Goal: Task Accomplishment & Management: Manage account settings

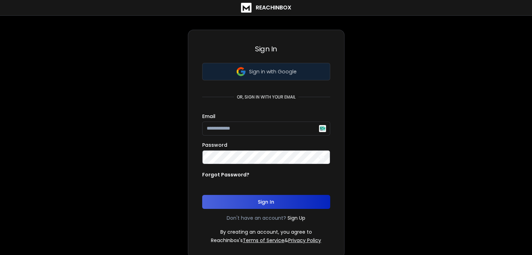
click at [287, 76] on button "Sign in with Google" at bounding box center [266, 71] width 128 height 17
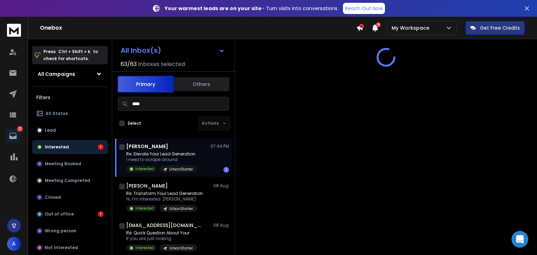
type input "****"
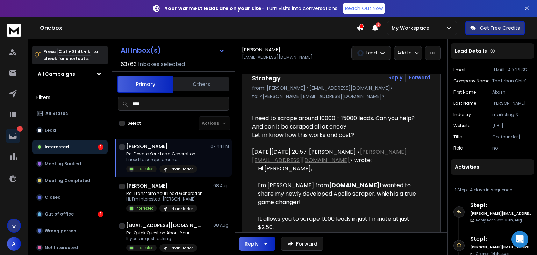
scroll to position [35, 0]
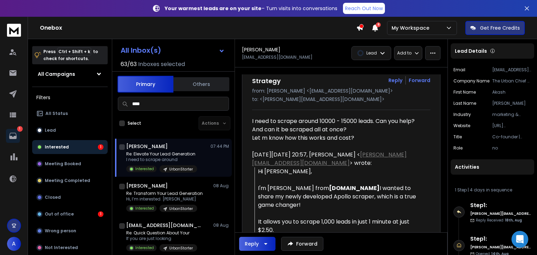
click at [303, 132] on div "I need to scrape around 10000 - 15000 leads. Can you help? And can it be scrape…" at bounding box center [338, 129] width 173 height 25
click at [274, 132] on div "I need to scrape around 10000 - 15000 leads. Can you help? And can it be scrape…" at bounding box center [338, 129] width 173 height 25
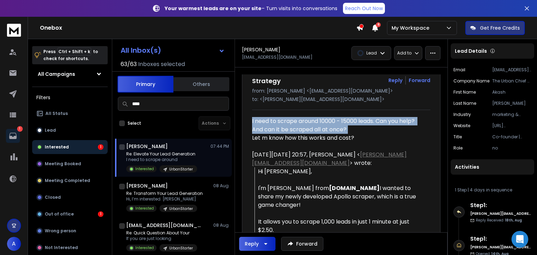
click at [274, 132] on div "I need to scrape around 10000 - 15000 leads. Can you help? And can it be scrape…" at bounding box center [338, 129] width 173 height 25
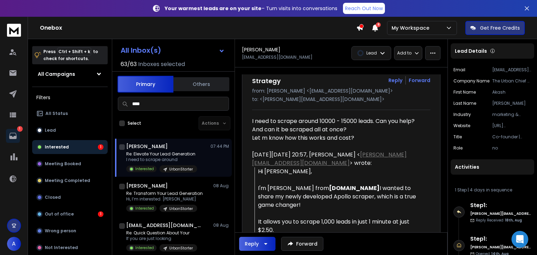
click at [289, 139] on div "Let m know how this works and cost?" at bounding box center [338, 138] width 173 height 8
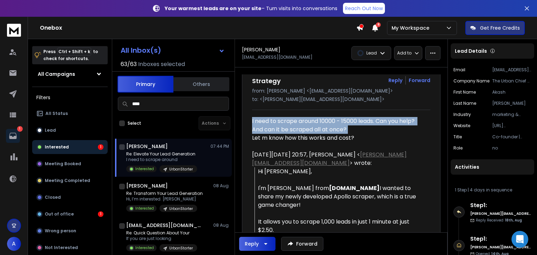
click at [289, 139] on div "Let m know how this works and cost?" at bounding box center [338, 138] width 173 height 8
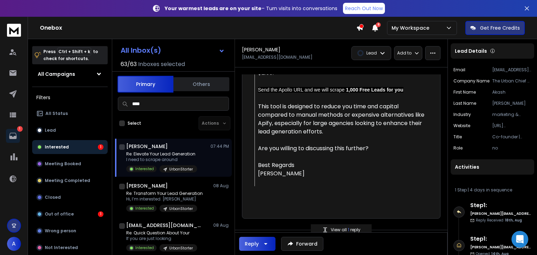
scroll to position [0, 0]
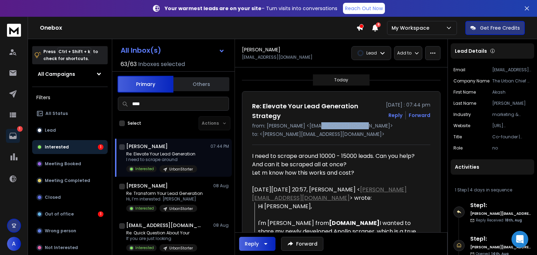
drag, startPoint x: 319, startPoint y: 125, endPoint x: 362, endPoint y: 125, distance: 43.7
click at [362, 125] on p "from: [PERSON_NAME] <[EMAIL_ADDRESS][DOMAIN_NAME]>" at bounding box center [341, 125] width 178 height 7
copy p "[DOMAIN_NAME]"
click at [334, 161] on div "I need to scrape around 10000 - 15000 leads. Can you help? And can it be scrape…" at bounding box center [338, 164] width 173 height 25
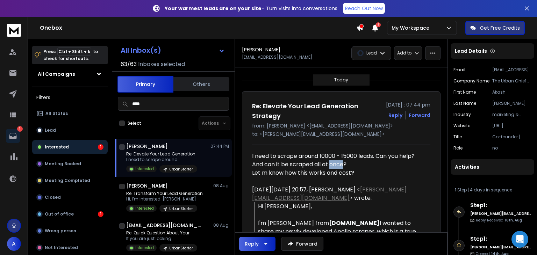
click at [334, 161] on div "I need to scrape around 10000 - 15000 leads. Can you help? And can it be scrape…" at bounding box center [338, 164] width 173 height 25
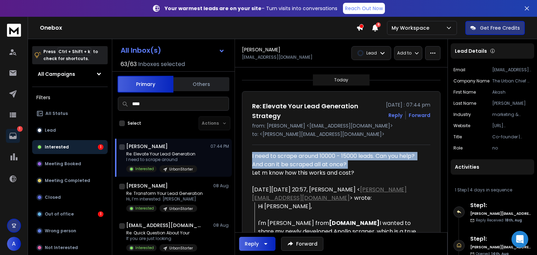
click at [334, 161] on div "I need to scrape around 10000 - 15000 leads. Can you help? And can it be scrape…" at bounding box center [338, 164] width 173 height 25
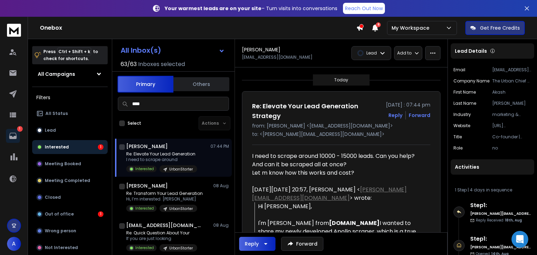
click at [334, 161] on div "I need to scrape around 10000 - 15000 leads. Can you help? And can it be scrape…" at bounding box center [338, 164] width 173 height 25
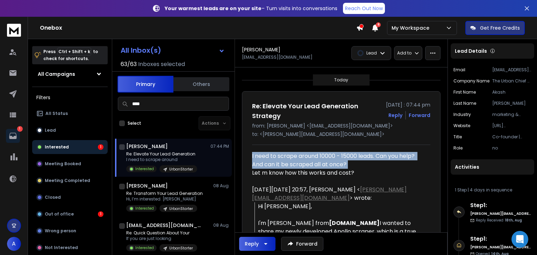
click at [334, 161] on div "I need to scrape around 10000 - 15000 leads. Can you help? And can it be scrape…" at bounding box center [338, 164] width 173 height 25
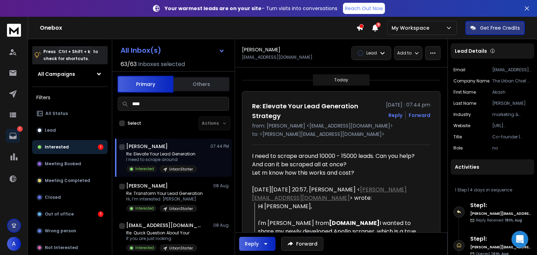
click at [334, 161] on div "I need to scrape around 10000 - 15000 leads. Can you help? And can it be scrape…" at bounding box center [338, 164] width 173 height 25
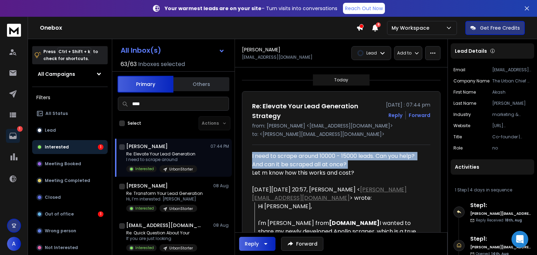
click at [334, 161] on div "I need to scrape around 10000 - 15000 leads. Can you help? And can it be scrape…" at bounding box center [338, 164] width 173 height 25
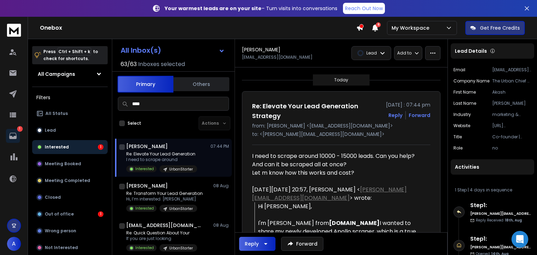
click at [334, 161] on div "I need to scrape around 10000 - 15000 leads. Can you help? And can it be scrape…" at bounding box center [338, 164] width 173 height 25
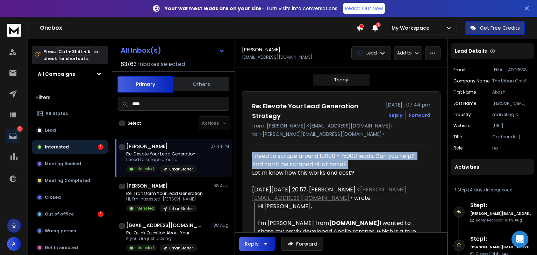
click at [306, 132] on p "to: <[PERSON_NAME][EMAIL_ADDRESS][DOMAIN_NAME]>" at bounding box center [341, 134] width 178 height 7
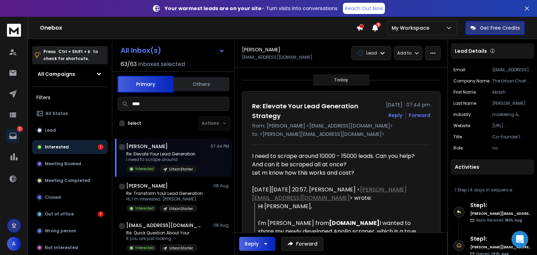
click at [280, 126] on p "from: [PERSON_NAME] <[EMAIL_ADDRESS][DOMAIN_NAME]>" at bounding box center [341, 125] width 178 height 7
click at [74, 146] on button "Interested 1" at bounding box center [70, 147] width 76 height 14
click at [180, 146] on div "[PERSON_NAME] 07:44 PM" at bounding box center [177, 146] width 103 height 7
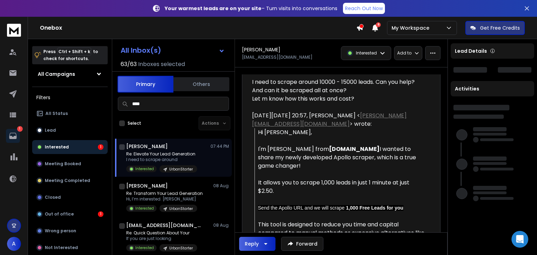
scroll to position [76, 0]
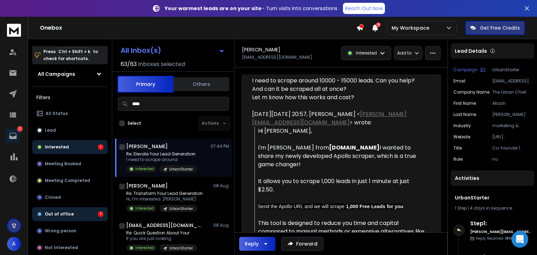
click at [78, 220] on button "Out of office 1" at bounding box center [70, 214] width 76 height 14
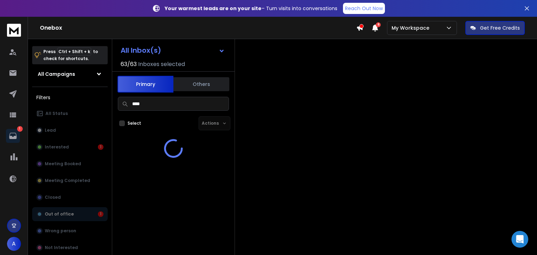
scroll to position [0, 0]
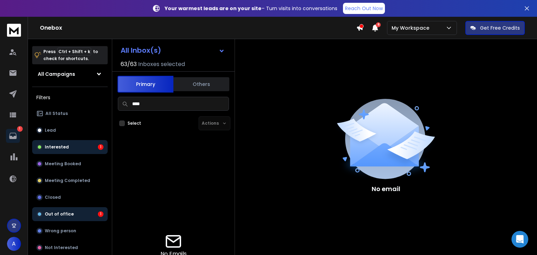
click at [79, 144] on button "Interested 1" at bounding box center [70, 147] width 76 height 14
click at [187, 108] on input "****" at bounding box center [173, 104] width 111 height 14
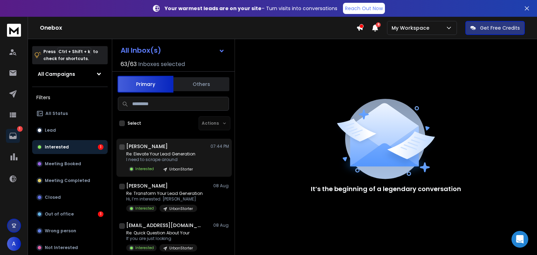
click at [157, 162] on p "I need to scrape around" at bounding box center [161, 160] width 71 height 6
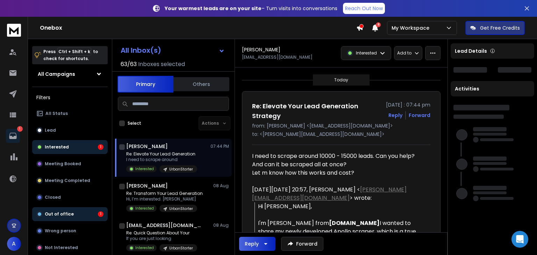
click at [80, 211] on button "Out of office 1" at bounding box center [70, 214] width 76 height 14
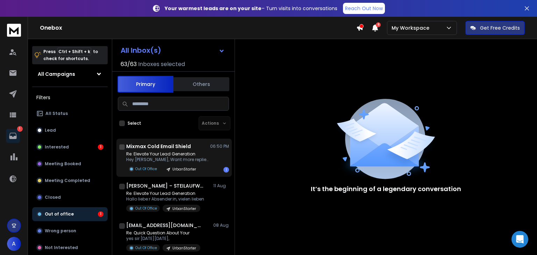
click at [175, 164] on div "Re: Elevate Your Lead Generation Hey [PERSON_NAME], Want more replies to Out Of…" at bounding box center [168, 161] width 84 height 21
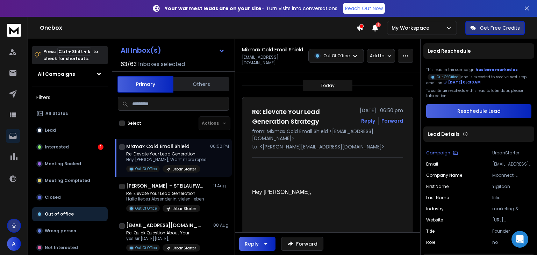
click at [354, 128] on p "from: Mixmax Cold Email Shield <[EMAIL_ADDRESS][DOMAIN_NAME]>" at bounding box center [327, 135] width 151 height 14
copy p "mixmax"
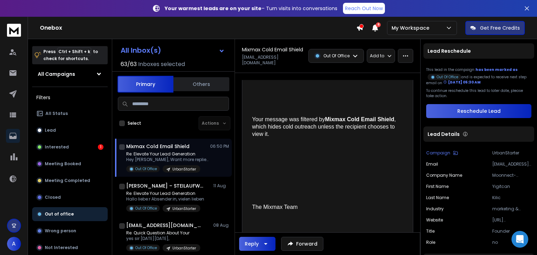
scroll to position [278, 0]
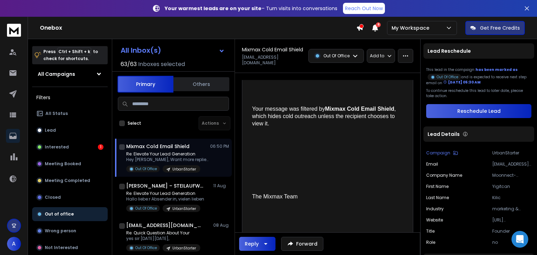
click at [351, 86] on td "Hey [PERSON_NAME], Want more replies to your cold emails? Try Mixmax — it helps…" at bounding box center [324, 78] width 145 height 378
click at [306, 90] on td "Hey [PERSON_NAME], Want more replies to your cold emails? Try Mixmax — it helps…" at bounding box center [324, 78] width 145 height 378
click at [323, 109] on div "Your message was filtered by Mixmax Cold Email Shield , which hides cold outrea…" at bounding box center [324, 117] width 145 height 22
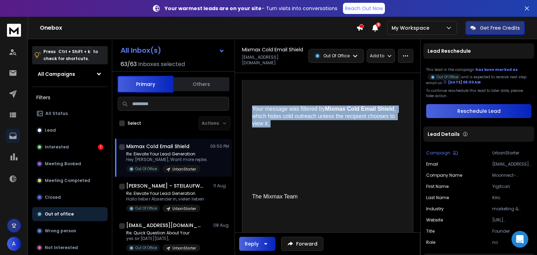
click at [323, 109] on div "Your message was filtered by Mixmax Cold Email Shield , which hides cold outrea…" at bounding box center [324, 117] width 145 height 22
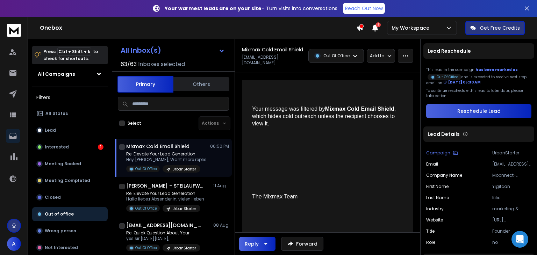
click at [305, 106] on div "Your message was filtered by Mixmax Cold Email Shield , which hides cold outrea…" at bounding box center [324, 117] width 145 height 22
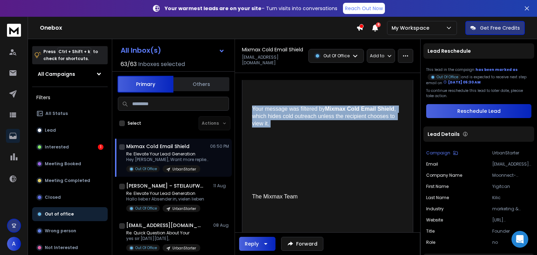
click at [305, 106] on div "Your message was filtered by Mixmax Cold Email Shield , which hides cold outrea…" at bounding box center [324, 117] width 145 height 22
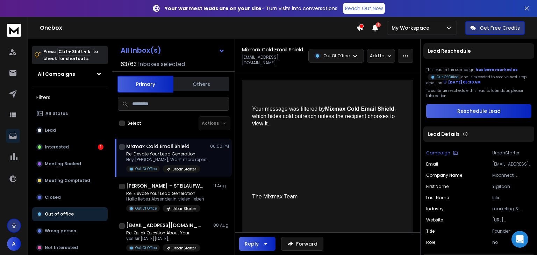
click at [305, 106] on div "Your message was filtered by Mixmax Cold Email Shield , which hides cold outrea…" at bounding box center [324, 117] width 145 height 22
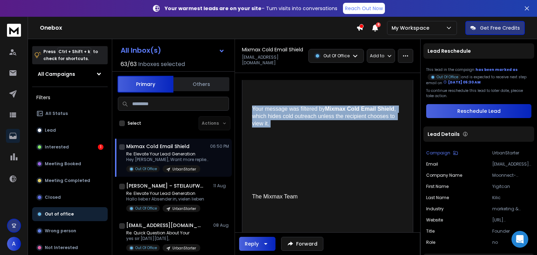
click at [305, 106] on div "Your message was filtered by Mixmax Cold Email Shield , which hides cold outrea…" at bounding box center [324, 117] width 145 height 22
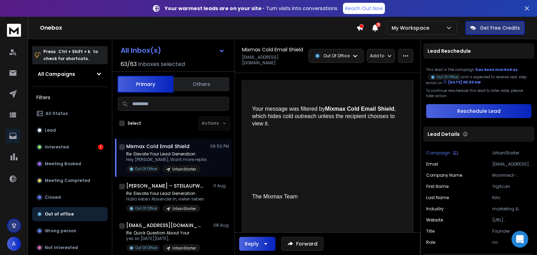
click at [305, 106] on div "Your message was filtered by Mixmax Cold Email Shield , which hides cold outrea…" at bounding box center [324, 117] width 145 height 22
click at [51, 151] on div "Analytics" at bounding box center [38, 156] width 31 height 13
click at [66, 149] on p "Interested" at bounding box center [57, 147] width 24 height 6
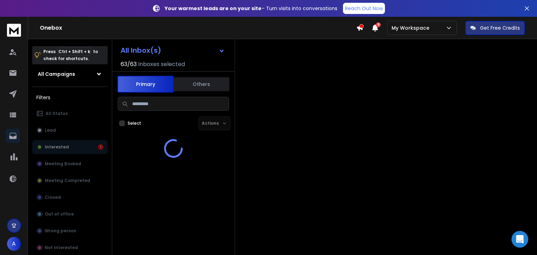
scroll to position [0, 0]
